Goal: Communication & Community: Answer question/provide support

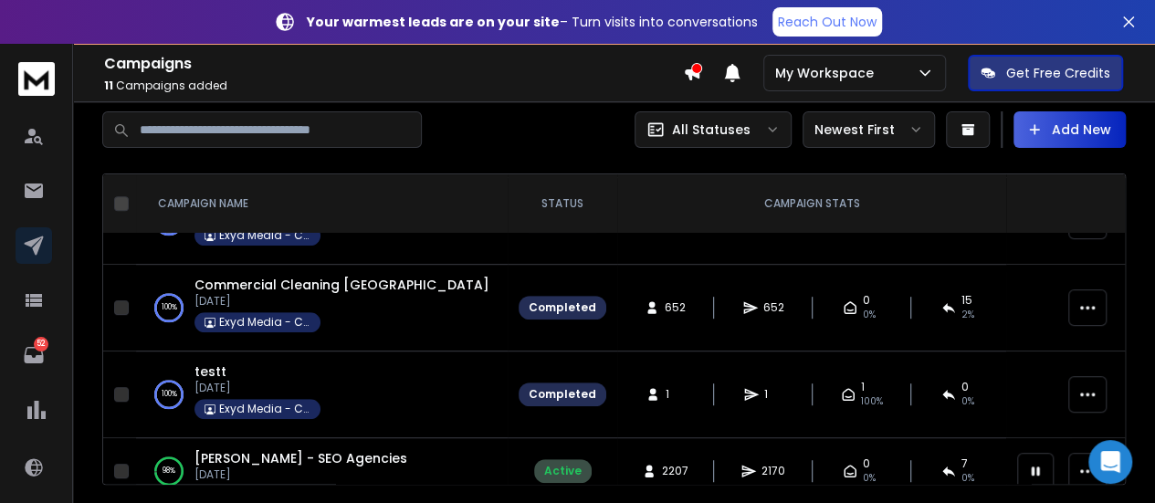
scroll to position [608, 0]
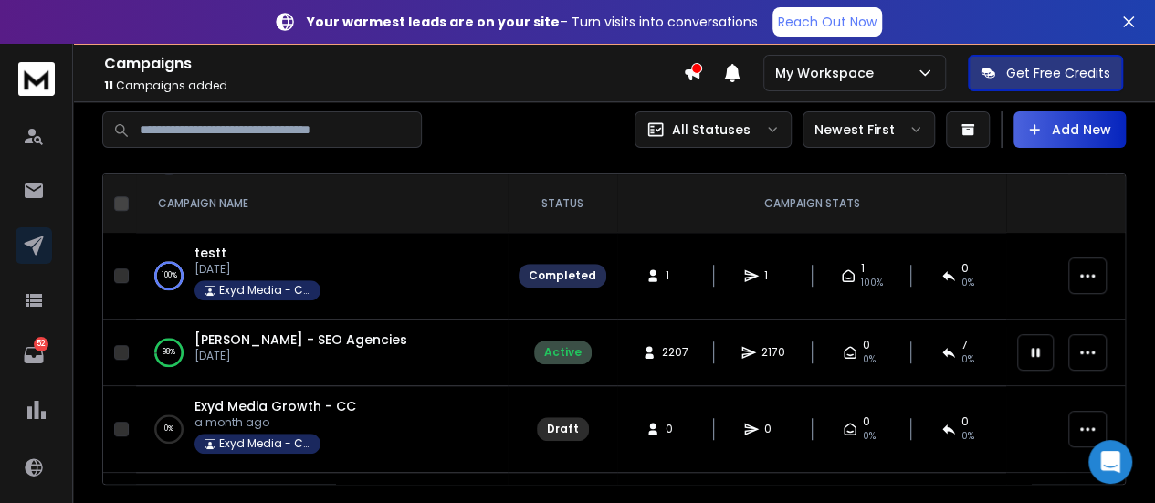
click at [1027, 350] on icon at bounding box center [1035, 352] width 16 height 16
click at [1078, 351] on icon "button" at bounding box center [1087, 352] width 18 height 18
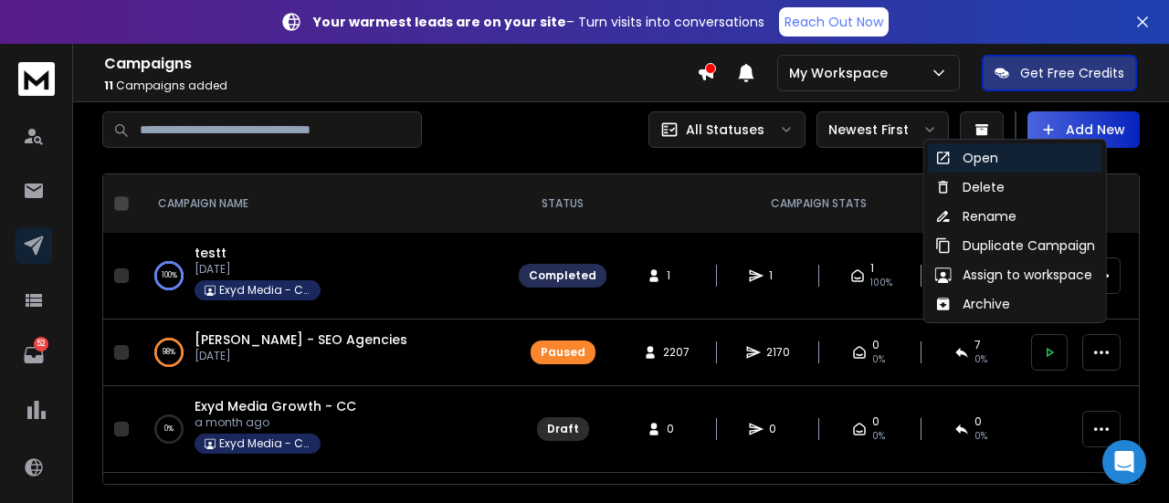
click at [1082, 351] on button "button" at bounding box center [1101, 352] width 38 height 37
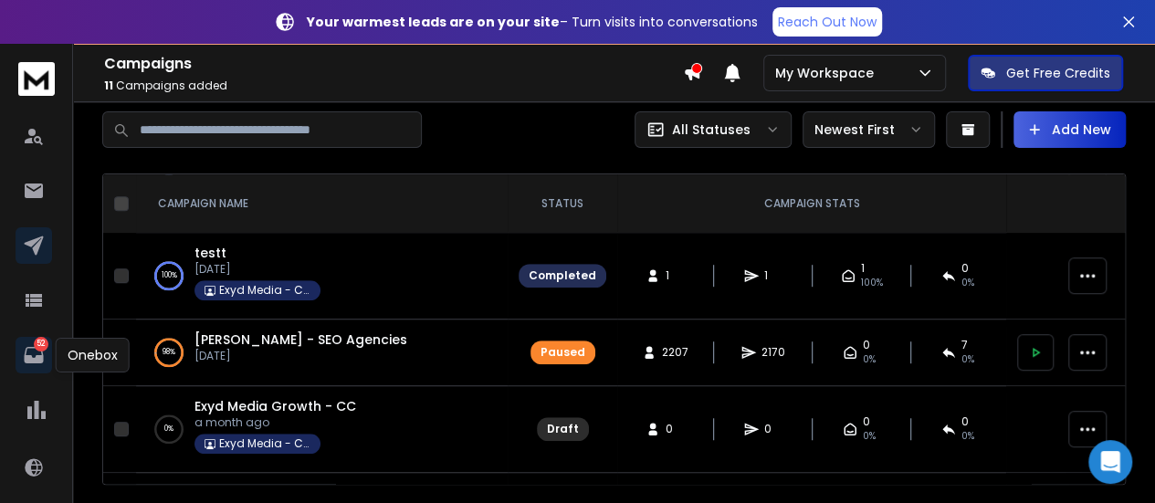
click at [35, 359] on icon at bounding box center [33, 355] width 19 height 16
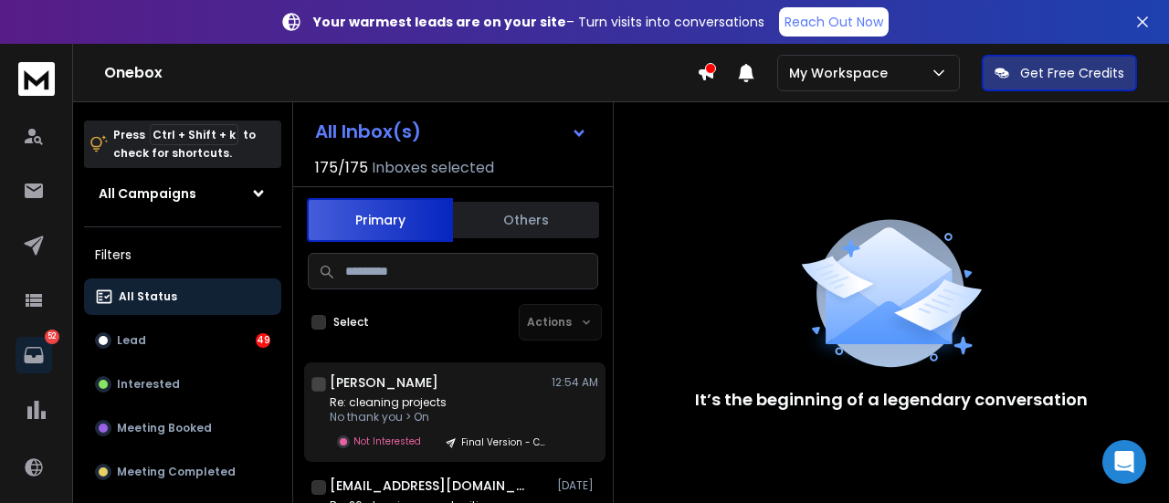
scroll to position [121, 0]
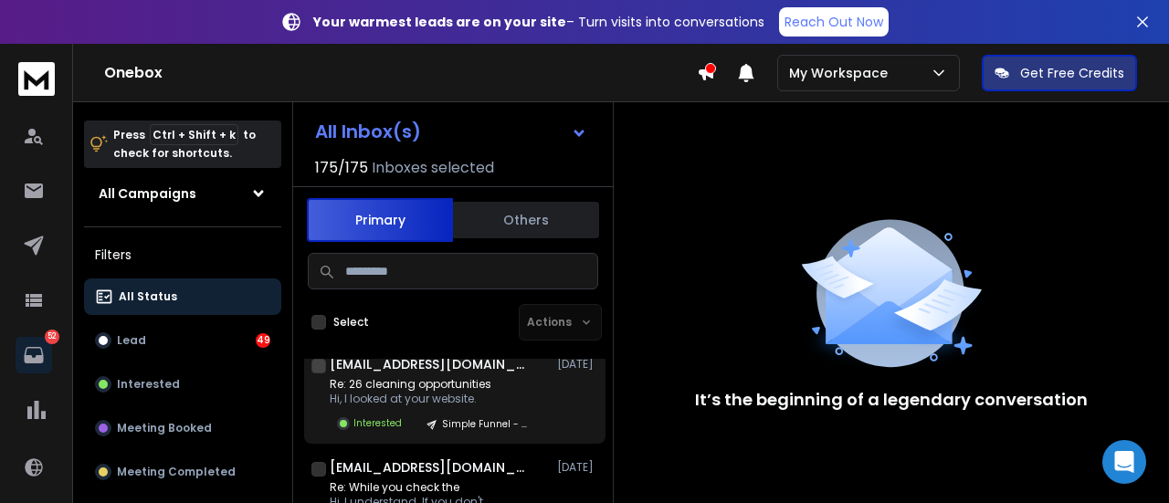
click at [509, 386] on p "Re: 26 cleaning opportunities" at bounding box center [435, 384] width 211 height 15
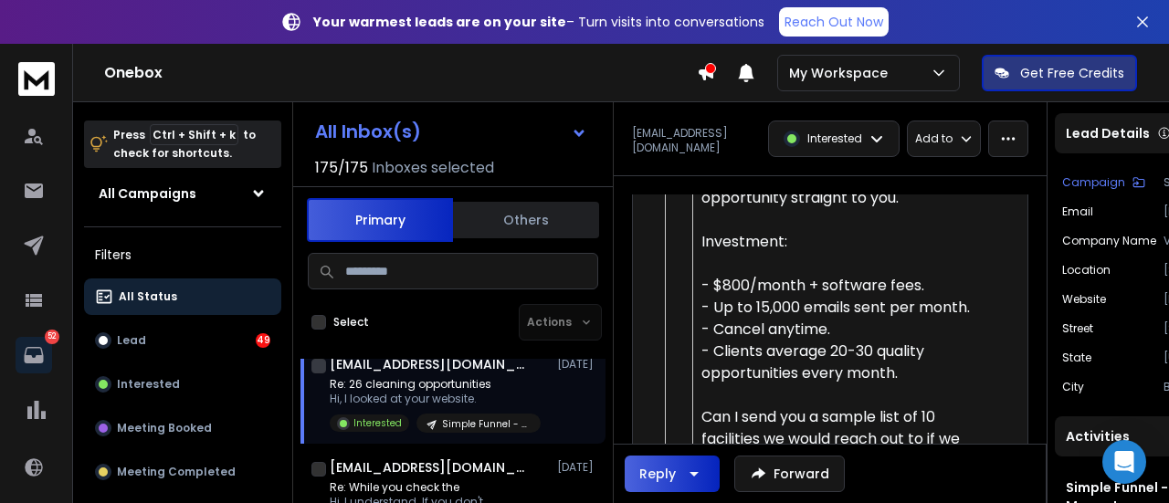
scroll to position [243, 0]
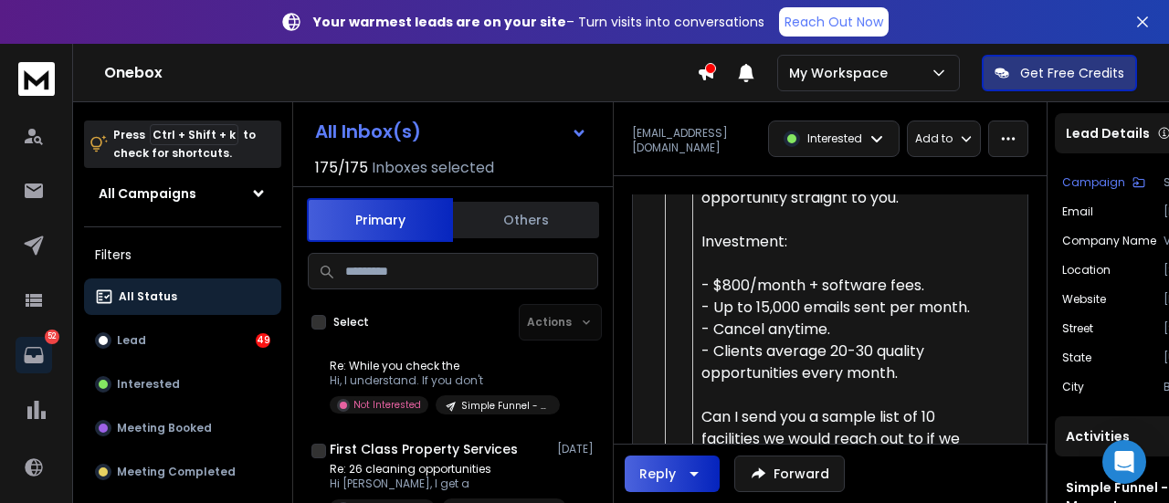
click at [513, 388] on div "Re: While you check the Hi, I understand. If you don't Not Interested Simple Fu…" at bounding box center [445, 387] width 230 height 56
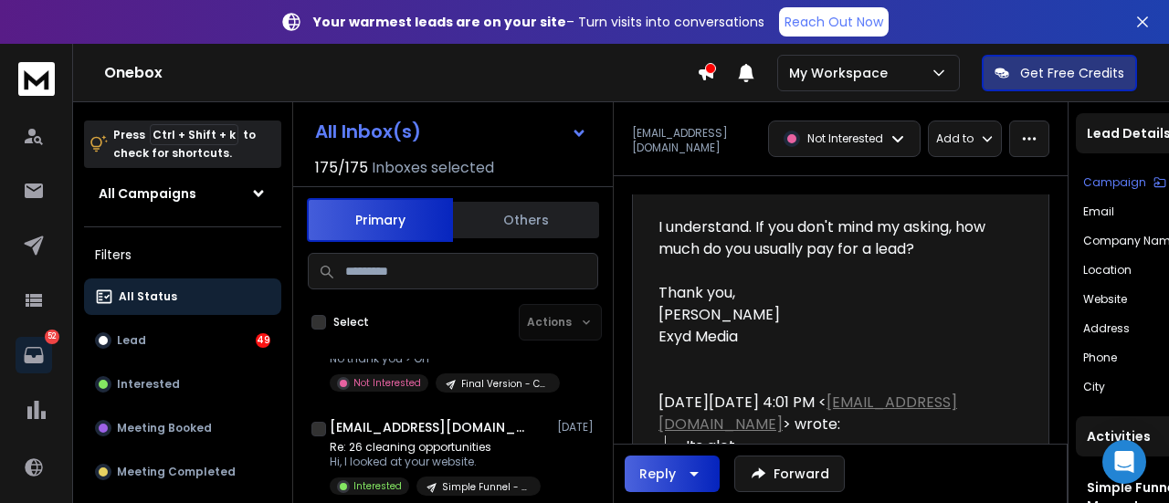
scroll to position [0, 0]
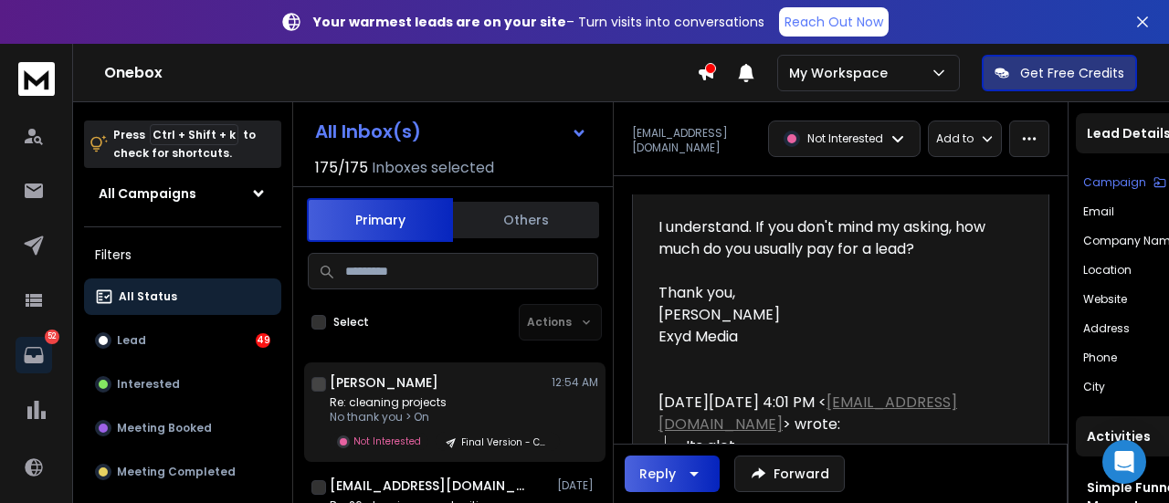
click at [400, 406] on p "Re: cleaning projects" at bounding box center [439, 402] width 219 height 15
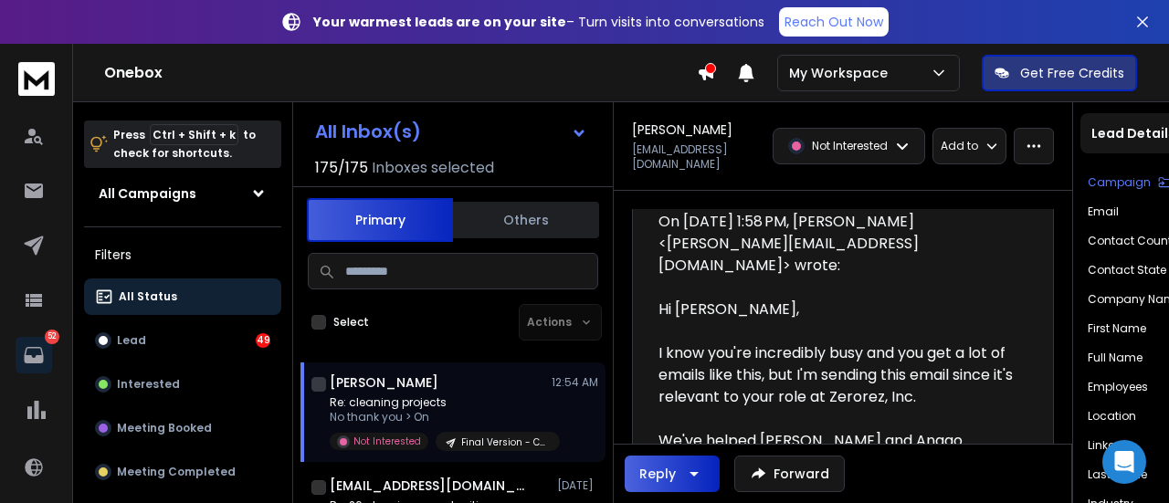
scroll to position [365, 0]
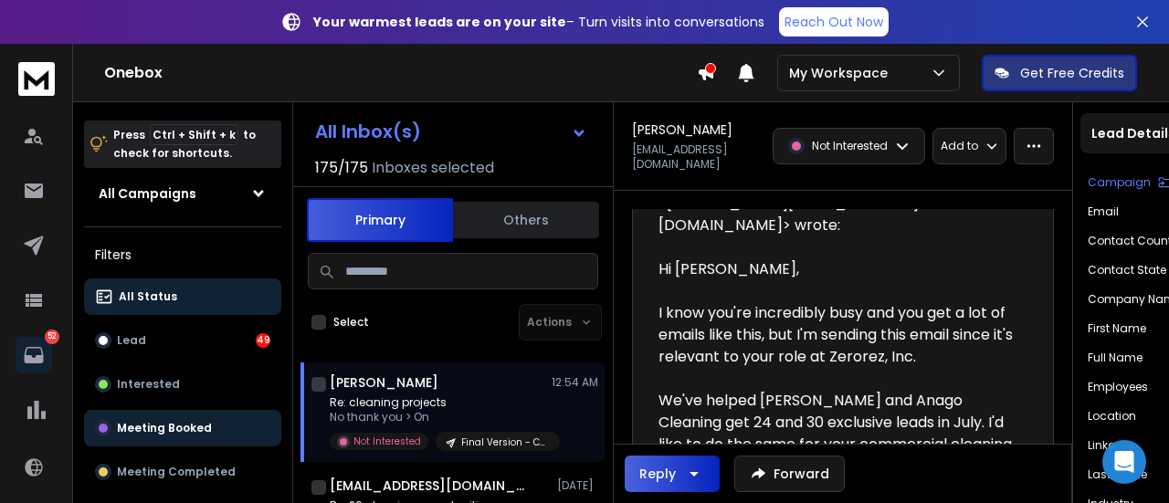
click at [205, 417] on button "Meeting Booked" at bounding box center [182, 428] width 197 height 37
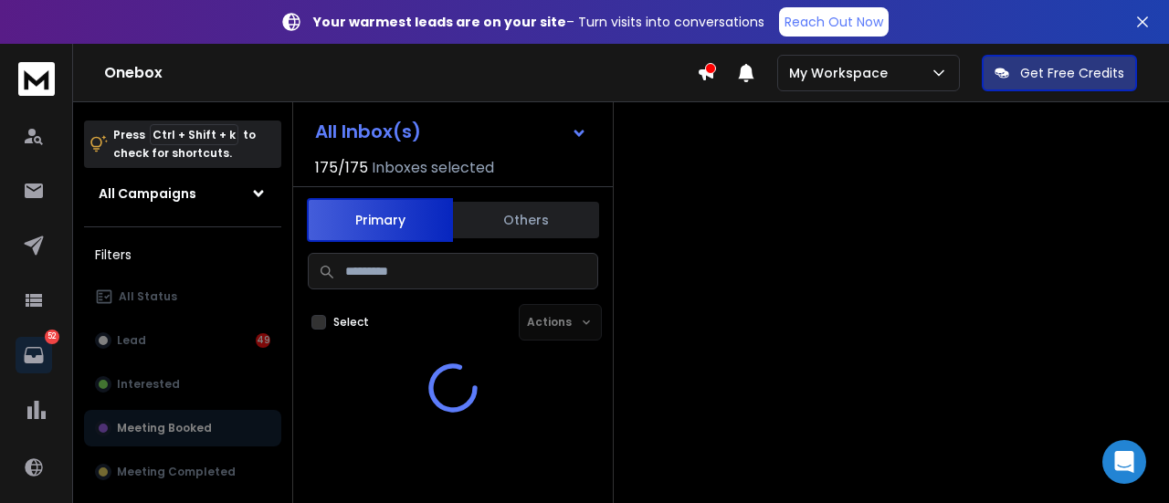
scroll to position [0, 0]
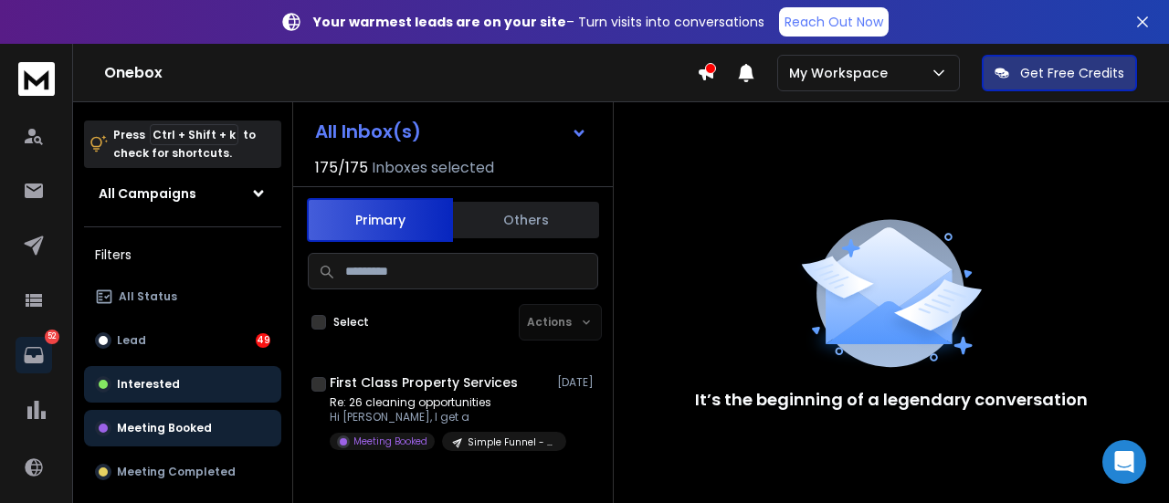
click at [134, 379] on p "Interested" at bounding box center [148, 384] width 63 height 15
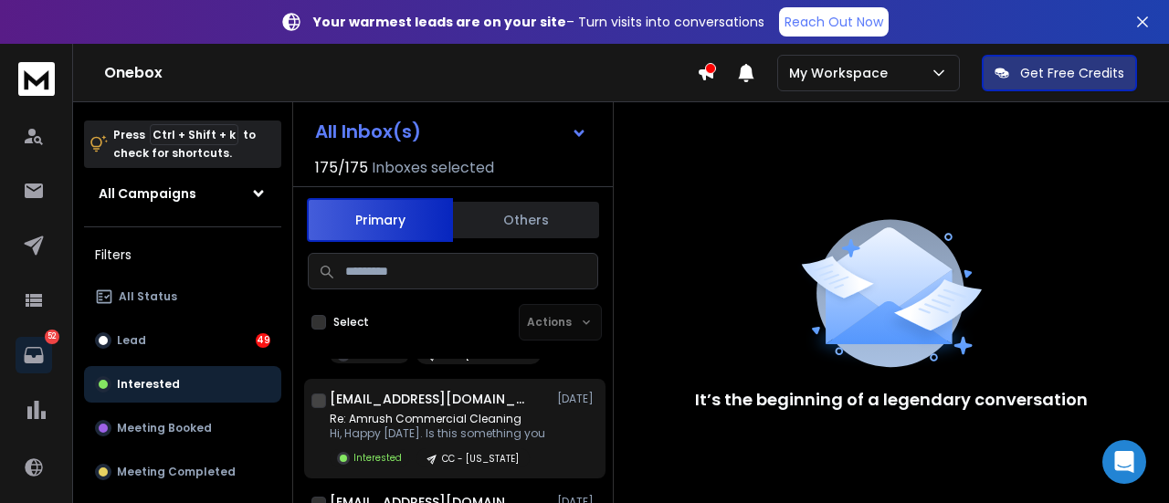
scroll to position [3774, 0]
